Goal: Task Accomplishment & Management: Use online tool/utility

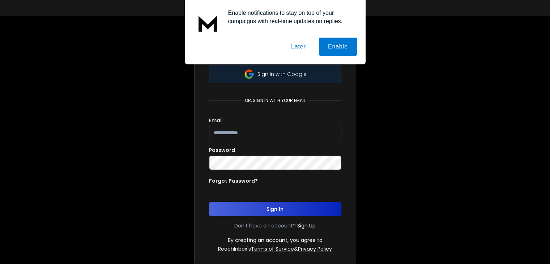
click at [262, 74] on p "Sign in with Google" at bounding box center [281, 73] width 49 height 7
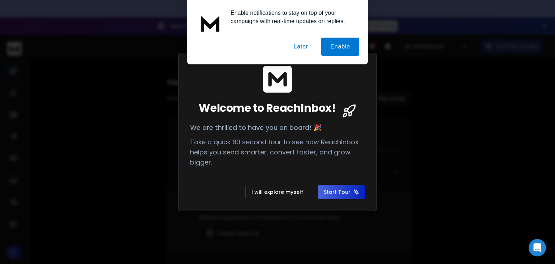
click at [296, 47] on button "Later" at bounding box center [300, 47] width 33 height 18
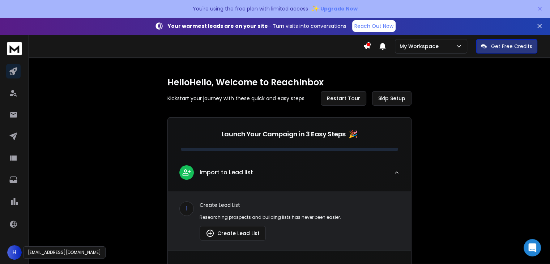
click at [12, 251] on span "H" at bounding box center [14, 252] width 14 height 14
click at [539, 7] on icon "Close notification" at bounding box center [540, 9] width 6 height 6
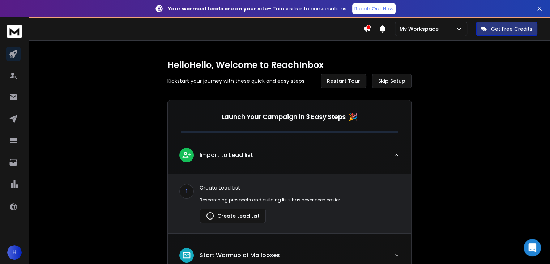
click at [539, 8] on icon at bounding box center [539, 8] width 7 height 7
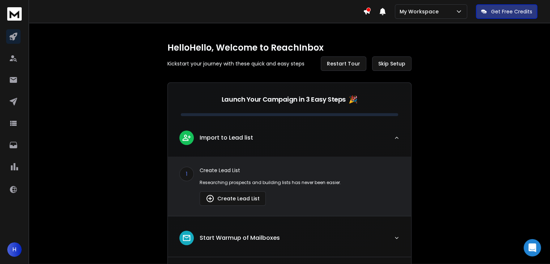
click at [489, 178] on div "Hello Hello , Welcome to ReachInbox Kickstart your journey with these quick and…" at bounding box center [289, 169] width 498 height 279
click at [458, 13] on icon "button" at bounding box center [458, 11] width 7 height 7
click at [474, 154] on div "Hello Hello , Welcome to ReachInbox Kickstart your journey with these quick and…" at bounding box center [289, 169] width 498 height 279
click at [11, 250] on span "H" at bounding box center [14, 249] width 14 height 14
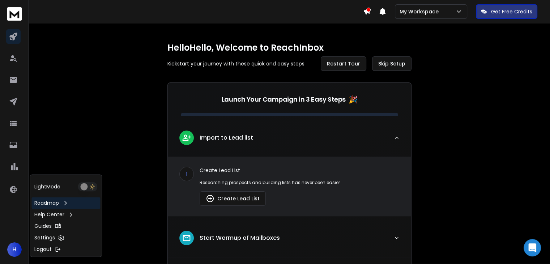
click at [120, 206] on div "Hello Hello , Welcome to ReachInbox Kickstart your journey with these quick and…" at bounding box center [289, 169] width 498 height 279
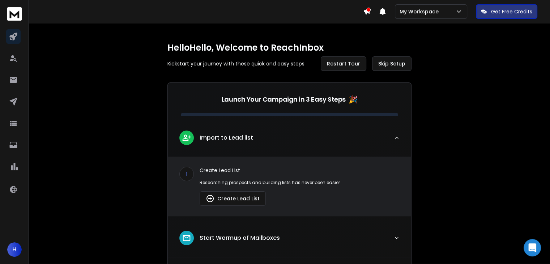
click at [487, 8] on button "Get Free Credits" at bounding box center [506, 11] width 61 height 14
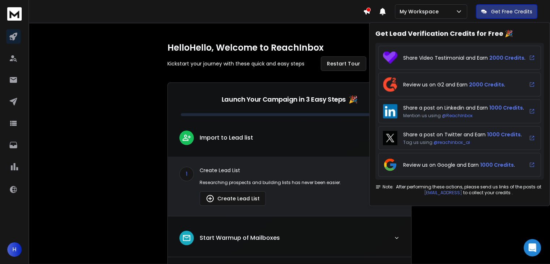
click at [317, 27] on div "Hello Hello , Welcome to ReachInbox Kickstart your journey with these quick and…" at bounding box center [289, 169] width 521 height 293
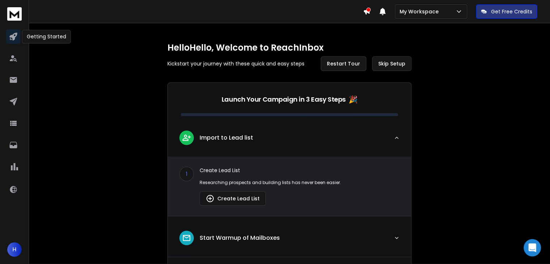
click at [13, 41] on link at bounding box center [13, 36] width 14 height 14
click at [441, 189] on div "Hello Hello , Welcome to ReachInbox Kickstart your journey with these quick and…" at bounding box center [289, 169] width 498 height 279
